Goal: Navigation & Orientation: Find specific page/section

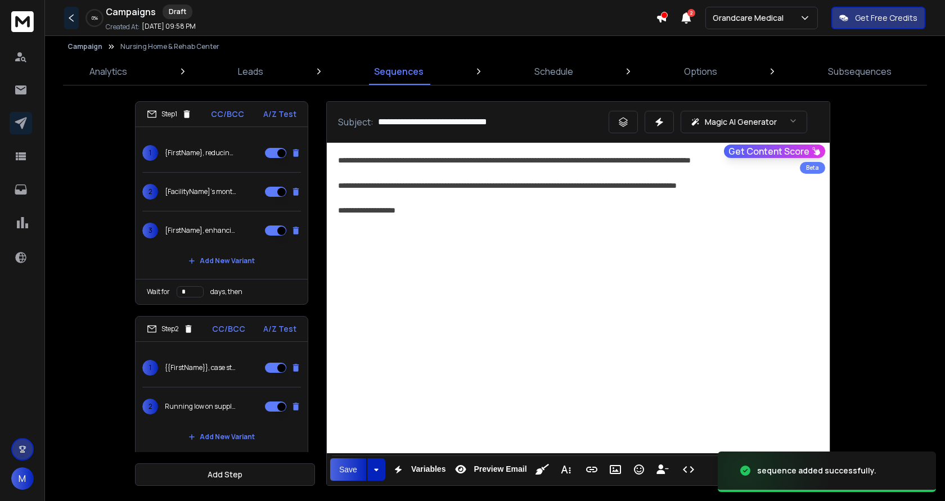
click at [73, 19] on icon at bounding box center [71, 18] width 10 height 10
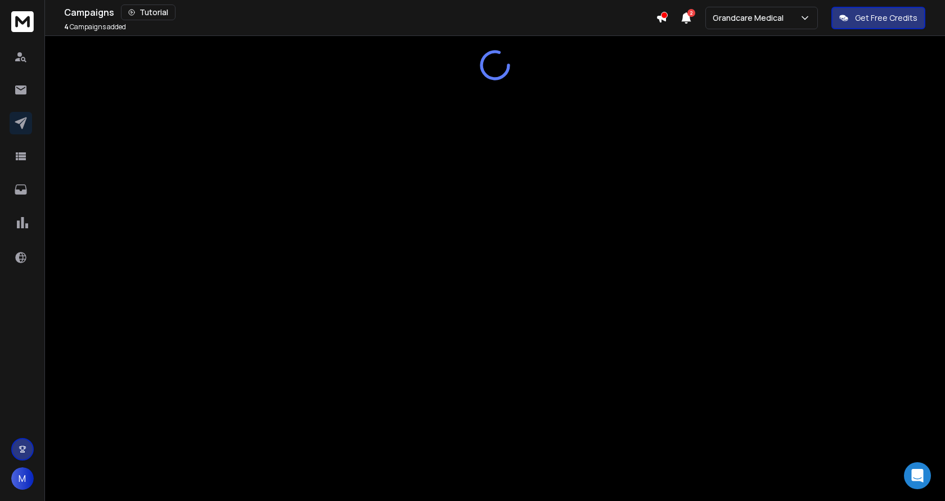
click at [665, 17] on icon at bounding box center [661, 18] width 9 height 9
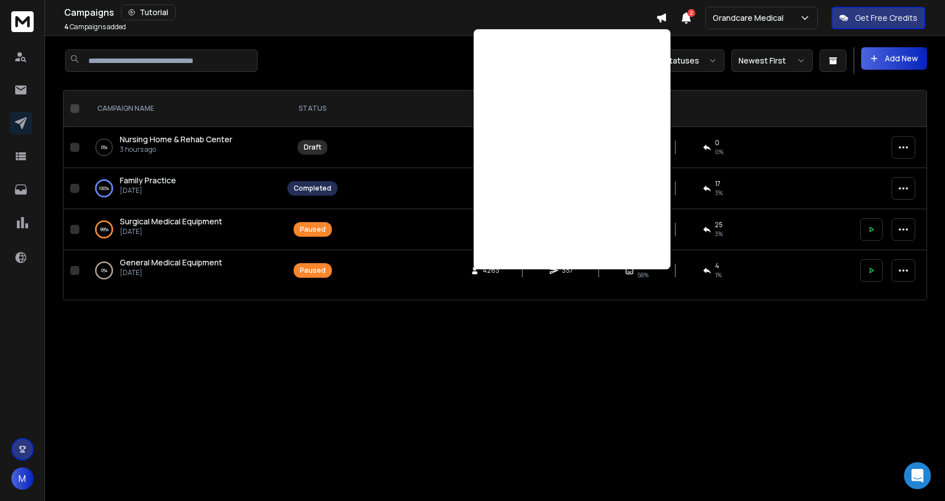
click at [407, 352] on div "Campaigns 4 Campaigns Added All Statuses Newest First Add New CAMPAIGN NAME STA…" at bounding box center [495, 297] width 864 height 501
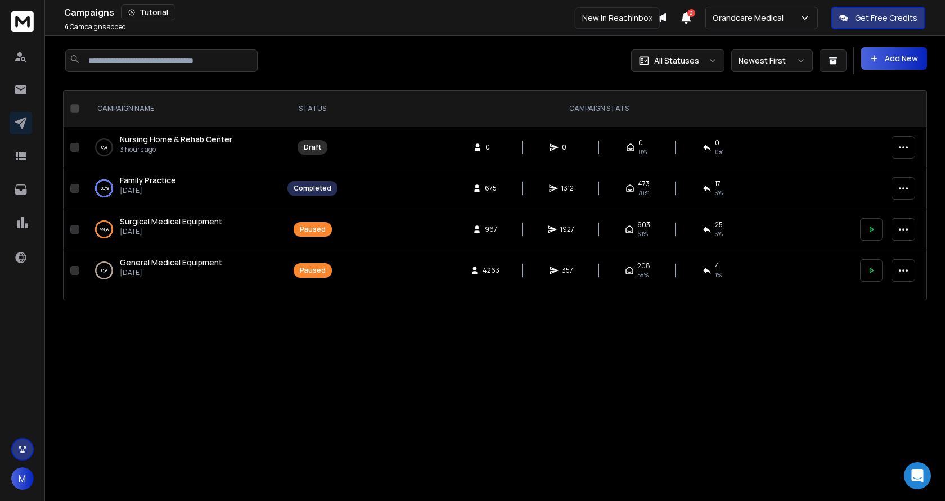
click at [664, 15] on icon at bounding box center [661, 17] width 11 height 11
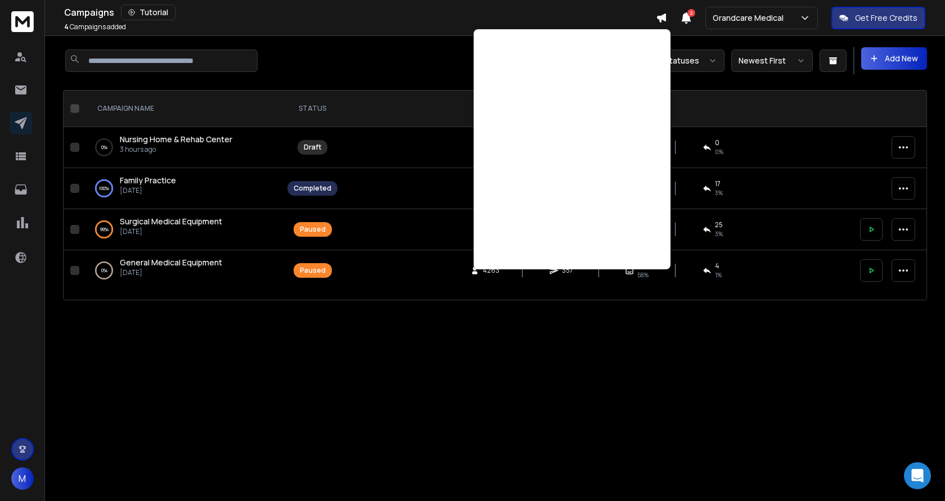
click at [474, 316] on div "Campaigns 4 Campaigns Added All Statuses Newest First Add New CAMPAIGN NAME STA…" at bounding box center [495, 297] width 864 height 501
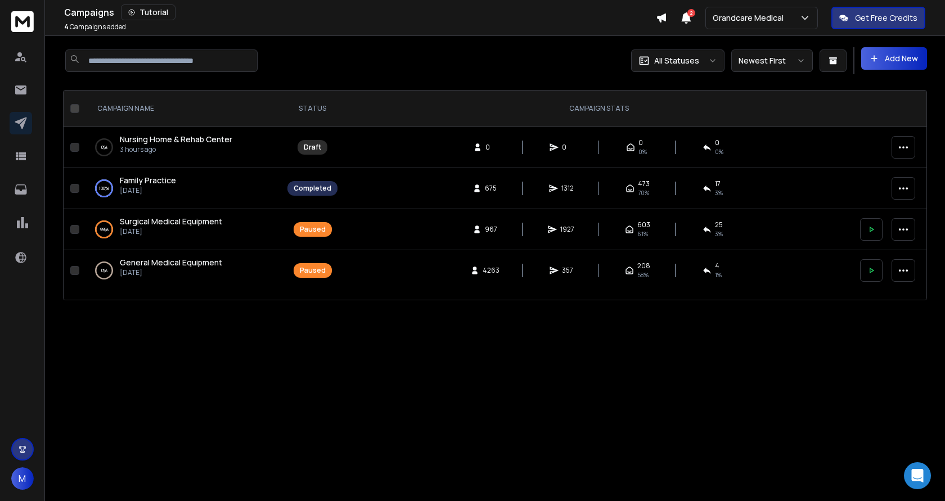
drag, startPoint x: 163, startPoint y: 7, endPoint x: 447, endPoint y: 41, distance: 285.7
click at [445, 41] on div "Campaigns Tutorial 4 Campaigns added 2 Grandcare Medical Get Free Credits Campa…" at bounding box center [472, 280] width 945 height 560
click at [700, 23] on div "2 Grandcare Medical Get Free Credits" at bounding box center [791, 18] width 270 height 23
click at [688, 19] on icon at bounding box center [687, 17] width 10 height 11
click at [692, 19] on icon at bounding box center [686, 17] width 11 height 11
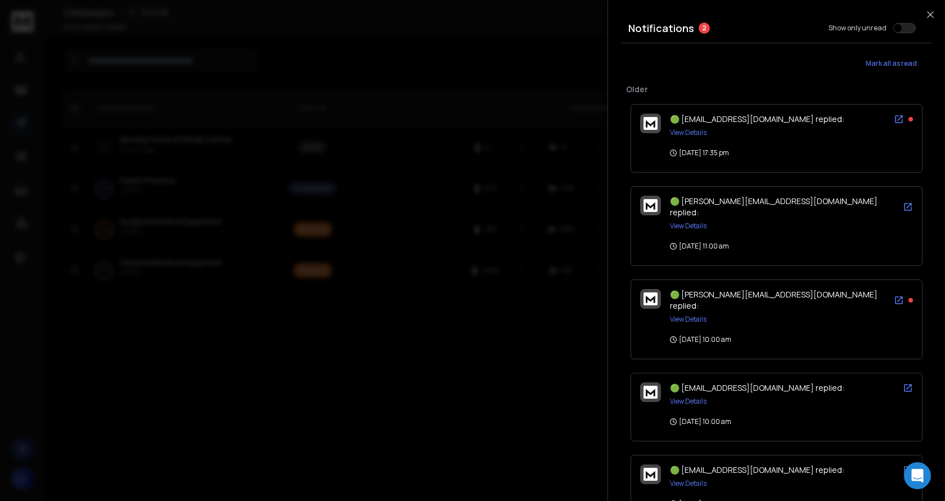
click at [627, 26] on div "Notifications 2 Show only unread" at bounding box center [777, 28] width 310 height 29
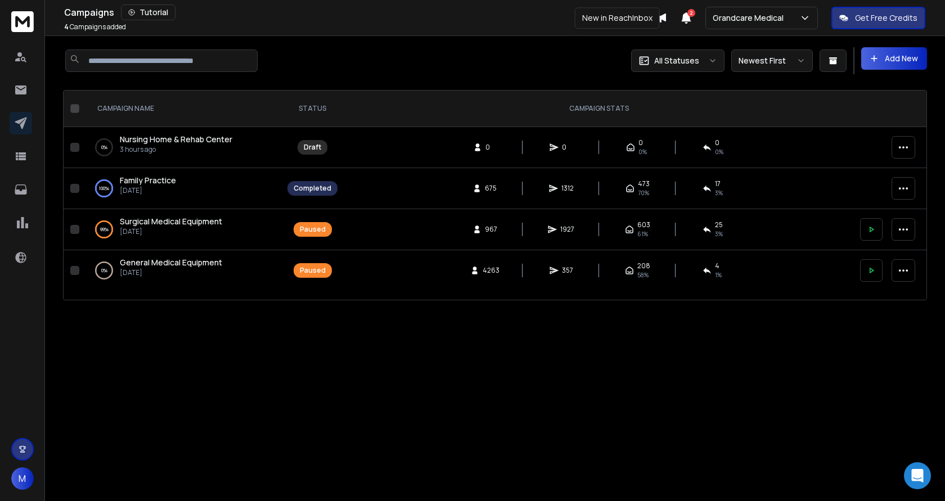
click at [667, 19] on icon at bounding box center [661, 17] width 11 height 11
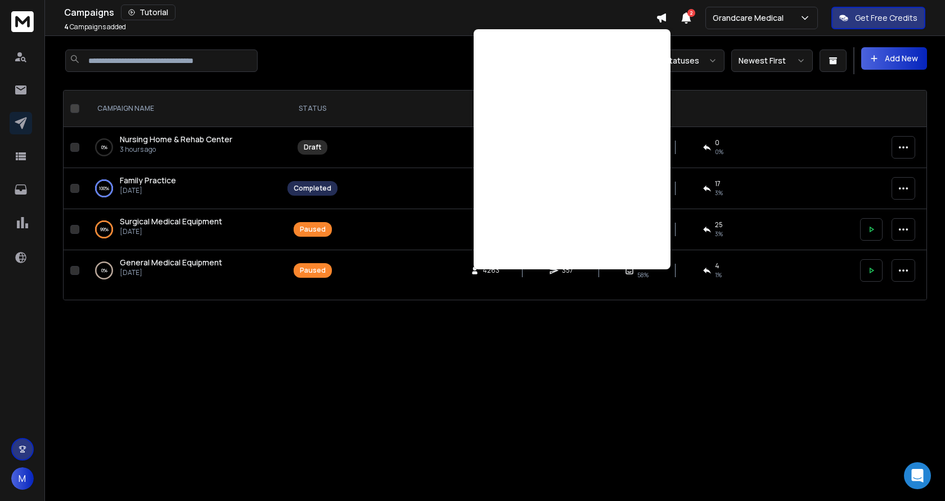
scroll to position [58, 0]
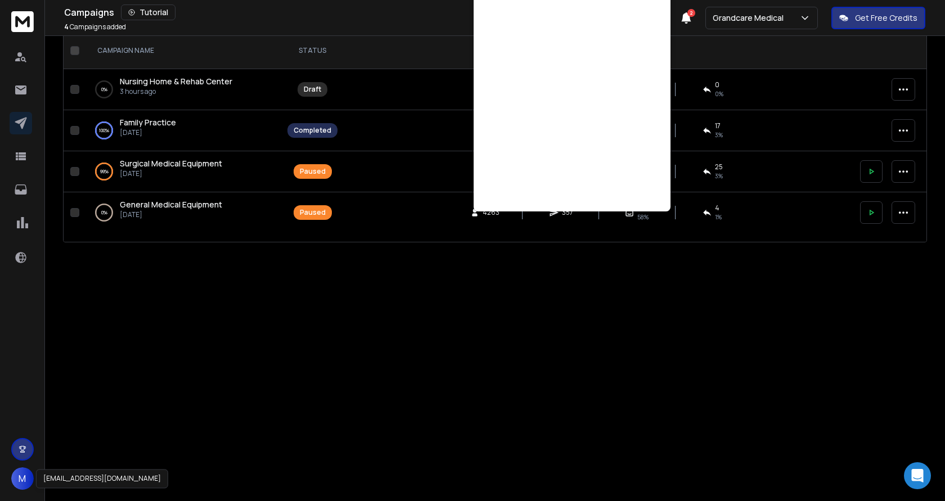
click at [25, 476] on span "M" at bounding box center [22, 479] width 23 height 23
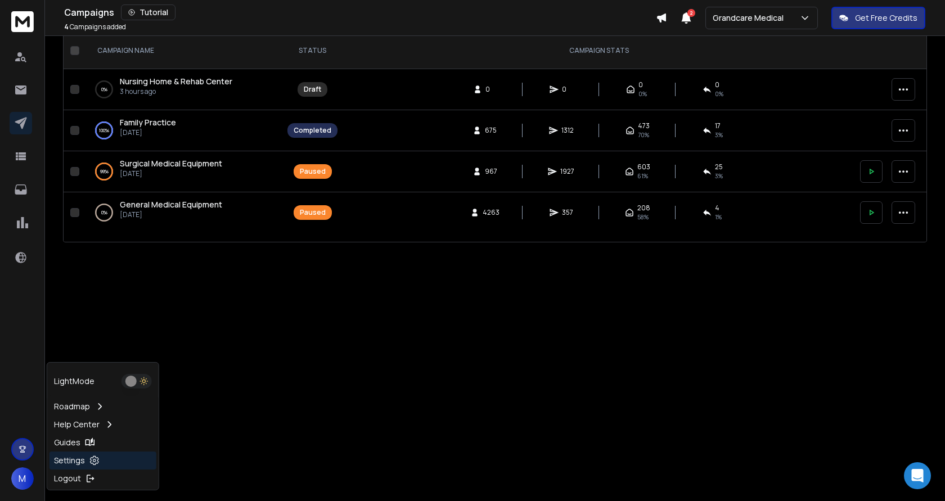
click at [75, 460] on p "Settings" at bounding box center [69, 460] width 31 height 11
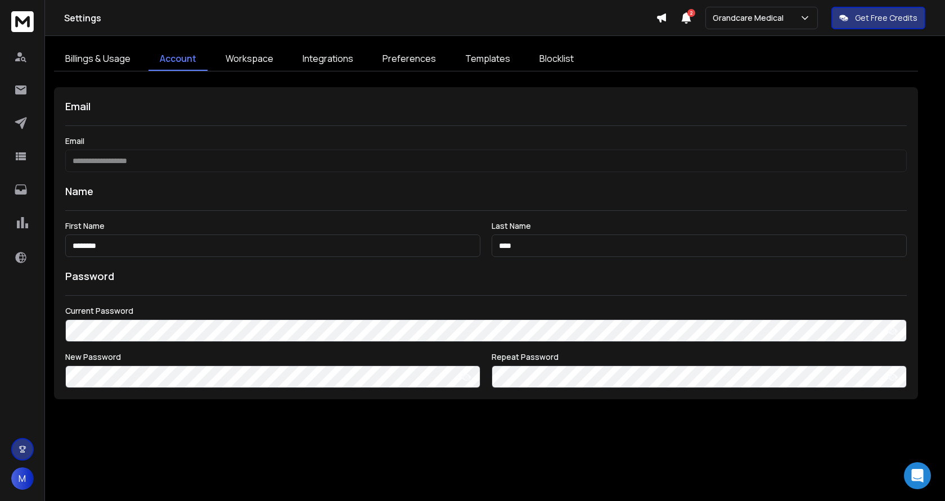
click at [117, 47] on link "Billings & Usage" at bounding box center [98, 59] width 88 height 24
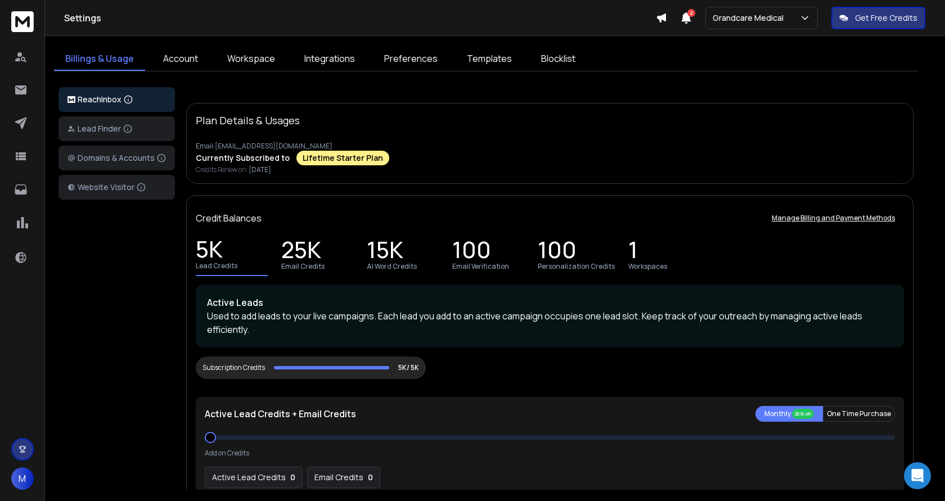
click at [171, 68] on link "Account" at bounding box center [180, 59] width 57 height 24
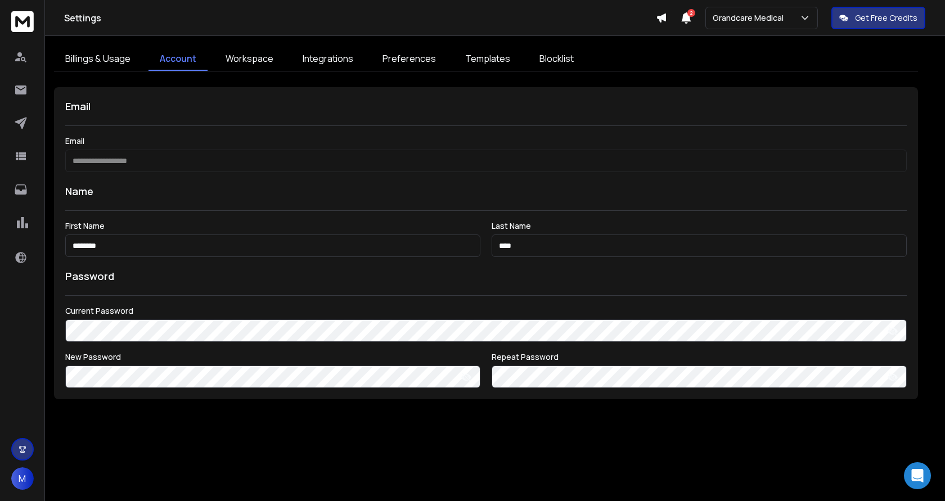
click at [238, 67] on link "Workspace" at bounding box center [249, 59] width 70 height 24
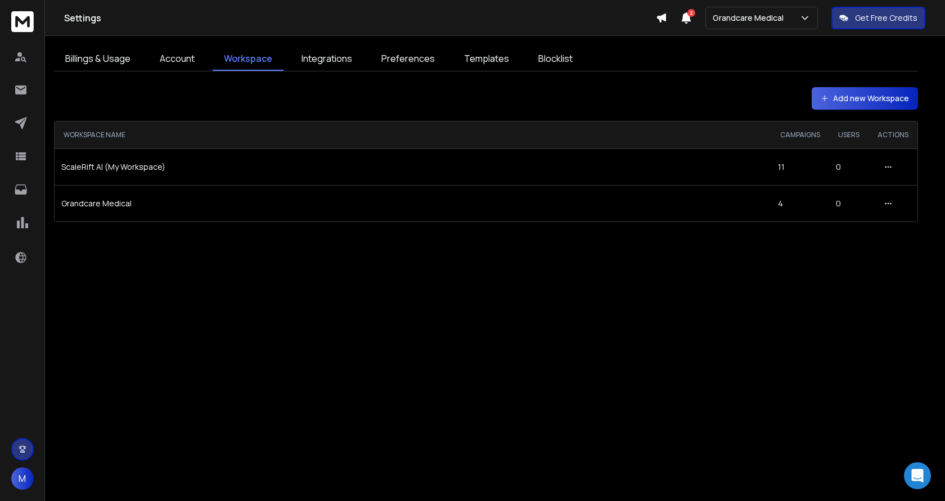
click at [343, 66] on link "Integrations" at bounding box center [326, 59] width 73 height 24
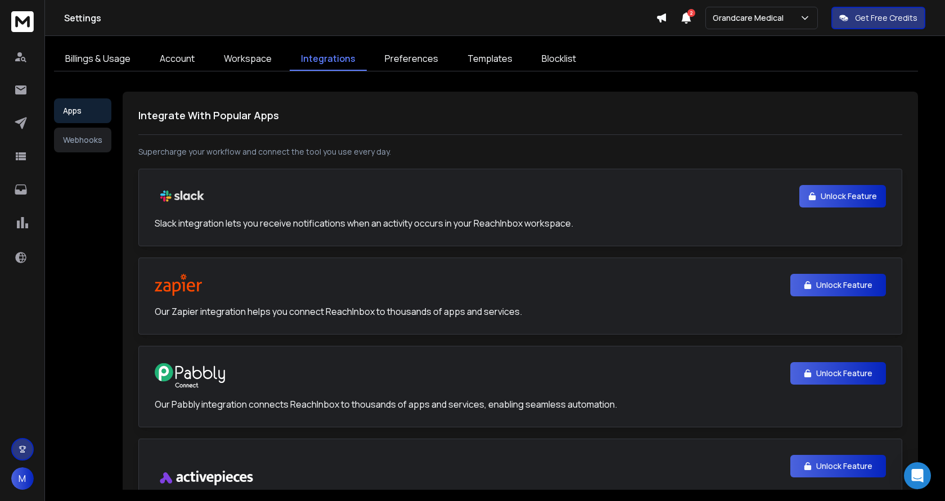
click at [812, 203] on button "Unlock Feature" at bounding box center [843, 196] width 87 height 23
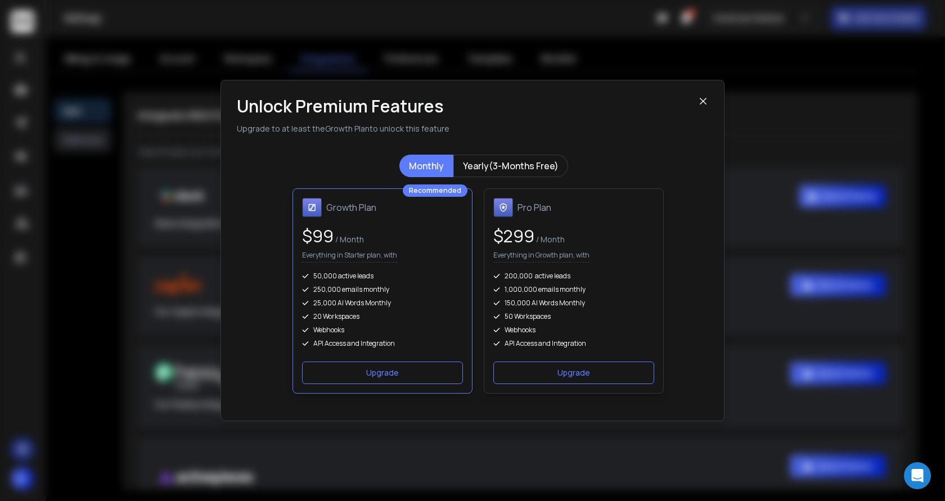
click at [535, 154] on div "Unlock Premium Features Upgrade to at least the Growth Plan to unlock this feat…" at bounding box center [473, 250] width 472 height 309
click at [531, 158] on button "Yearly(3-Months Free)" at bounding box center [511, 166] width 115 height 23
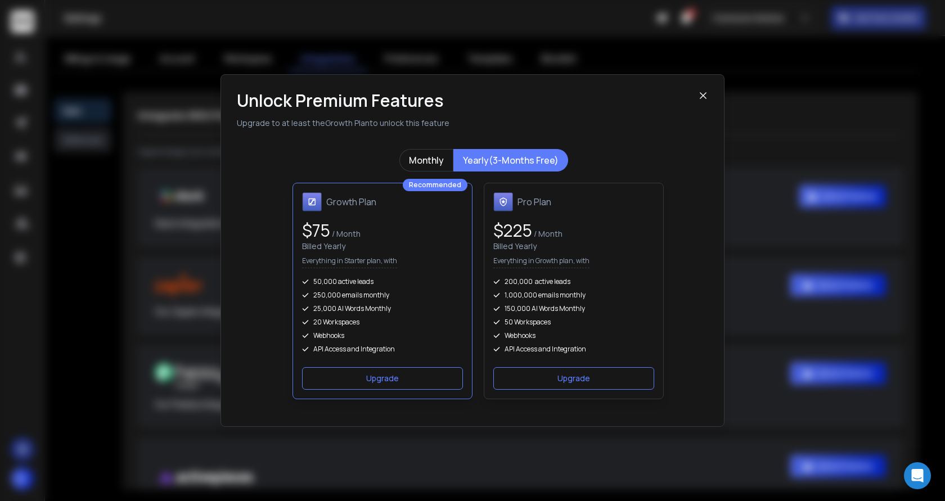
click at [707, 98] on icon at bounding box center [703, 96] width 10 height 10
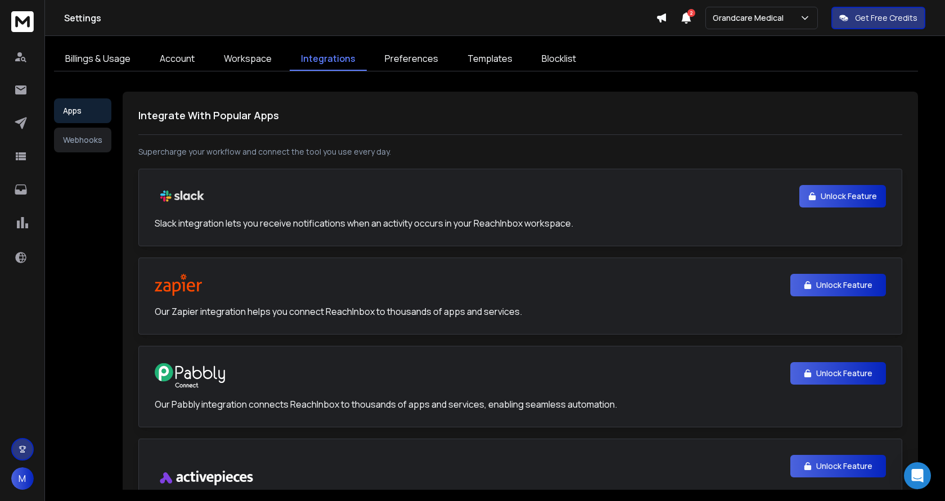
click at [431, 58] on link "Preferences" at bounding box center [412, 59] width 76 height 24
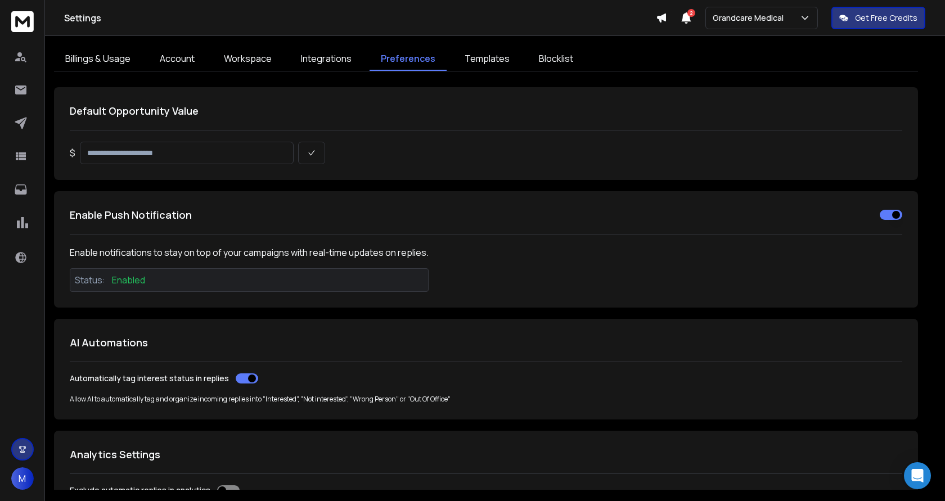
click at [475, 53] on link "Templates" at bounding box center [488, 59] width 68 height 24
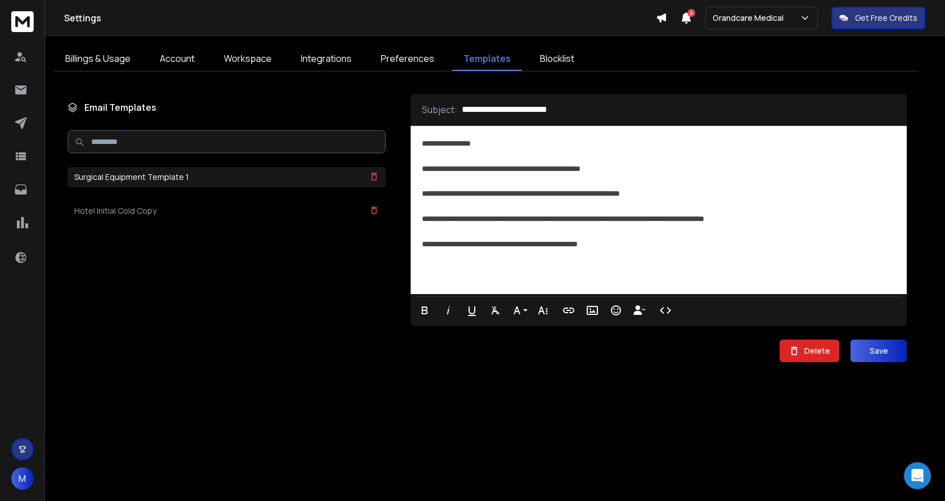
click at [529, 67] on link "Blocklist" at bounding box center [557, 59] width 57 height 24
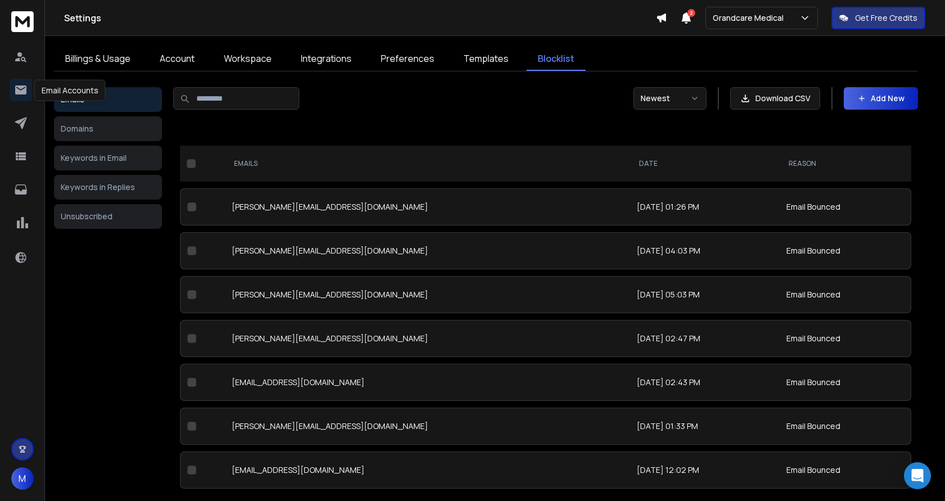
click at [18, 87] on icon at bounding box center [20, 90] width 11 height 9
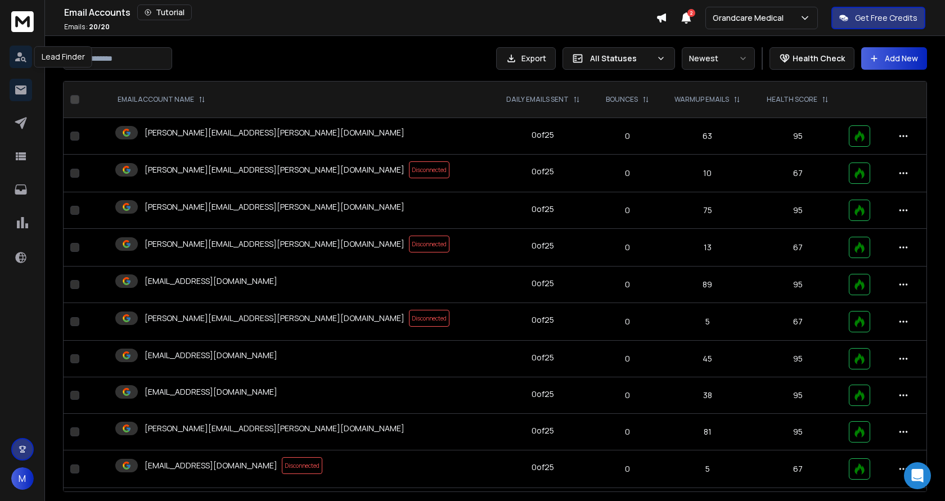
click at [23, 64] on link at bounding box center [21, 57] width 23 height 23
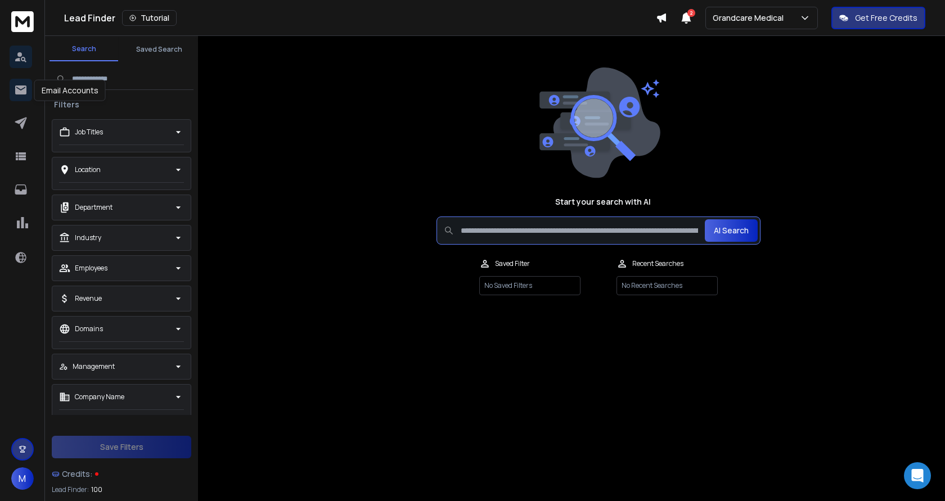
click at [17, 97] on link at bounding box center [21, 90] width 23 height 23
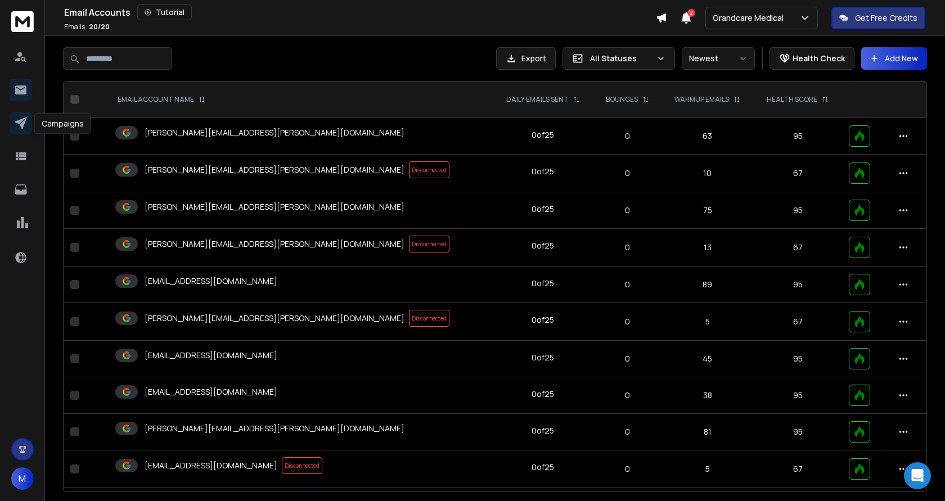
click at [16, 127] on icon at bounding box center [21, 123] width 14 height 14
